Goal: Task Accomplishment & Management: Use online tool/utility

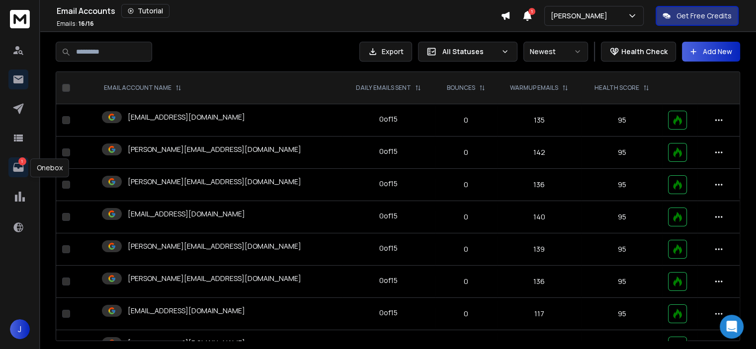
click at [19, 169] on icon at bounding box center [18, 167] width 10 height 9
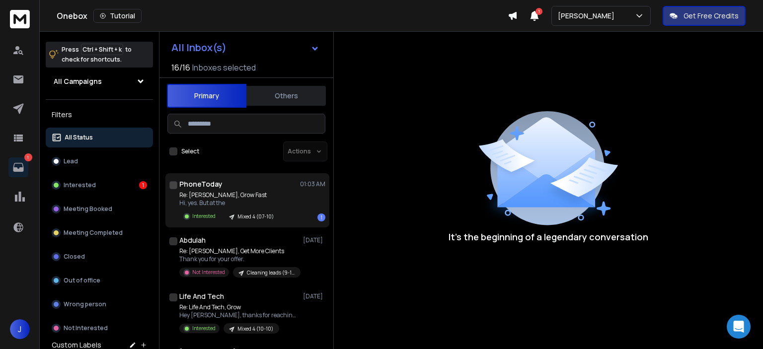
click at [238, 194] on p "Re: [PERSON_NAME], Grow Fast" at bounding box center [229, 195] width 100 height 8
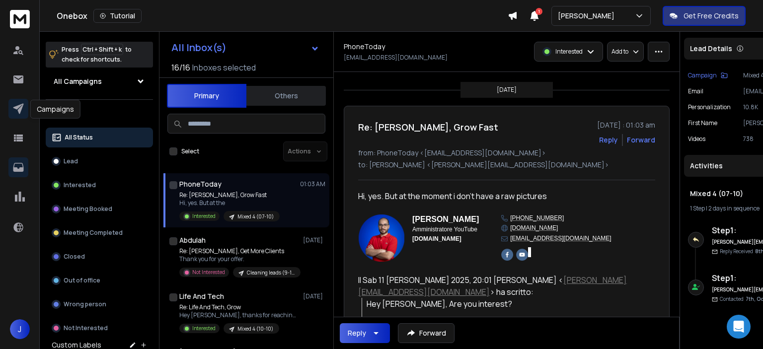
click at [15, 107] on icon at bounding box center [18, 109] width 10 height 10
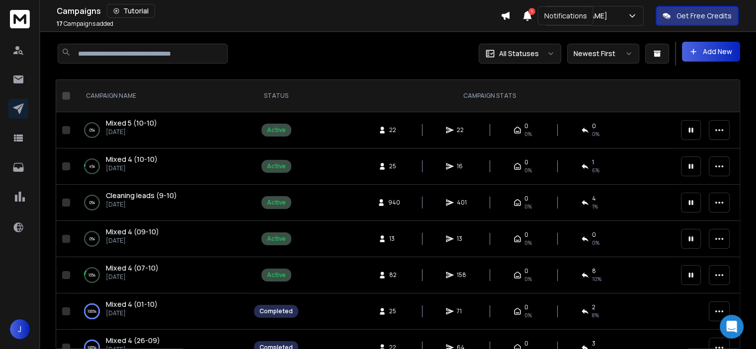
click at [530, 12] on icon at bounding box center [527, 15] width 9 height 10
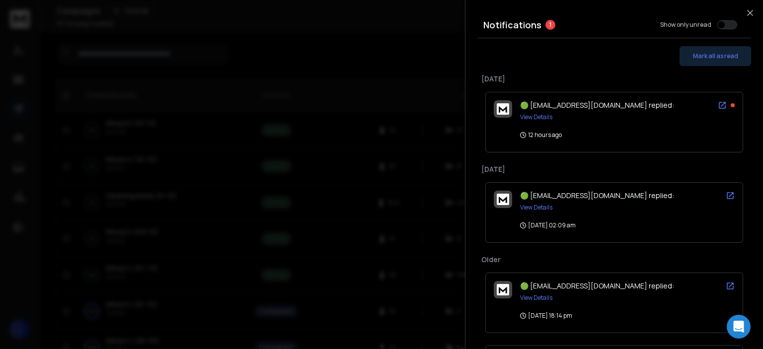
click at [718, 49] on button "Mark all as read" at bounding box center [716, 56] width 72 height 20
